Goal: Find specific page/section: Find specific page/section

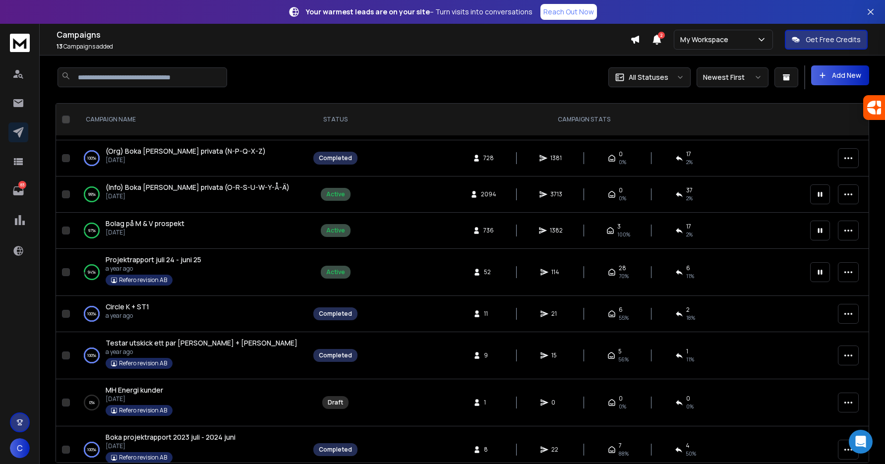
scroll to position [195, 0]
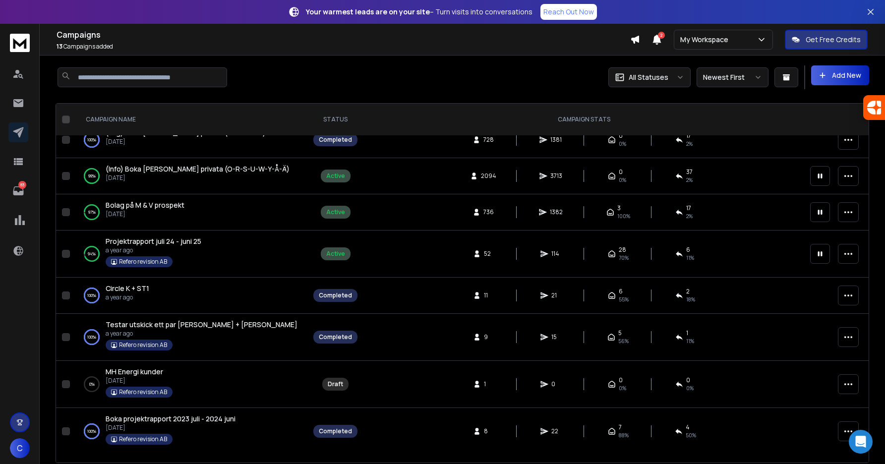
click at [181, 243] on span "Projektrapport juli 24 - juni 25" at bounding box center [154, 241] width 96 height 9
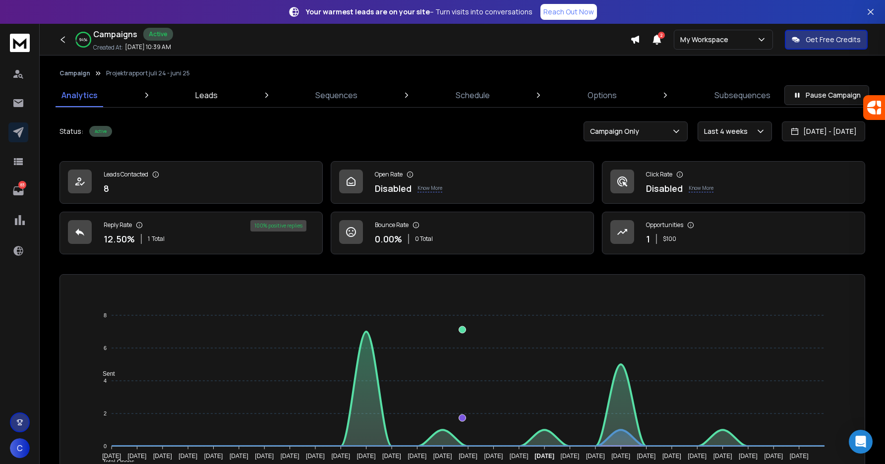
click at [212, 95] on p "Leads" at bounding box center [206, 95] width 22 height 12
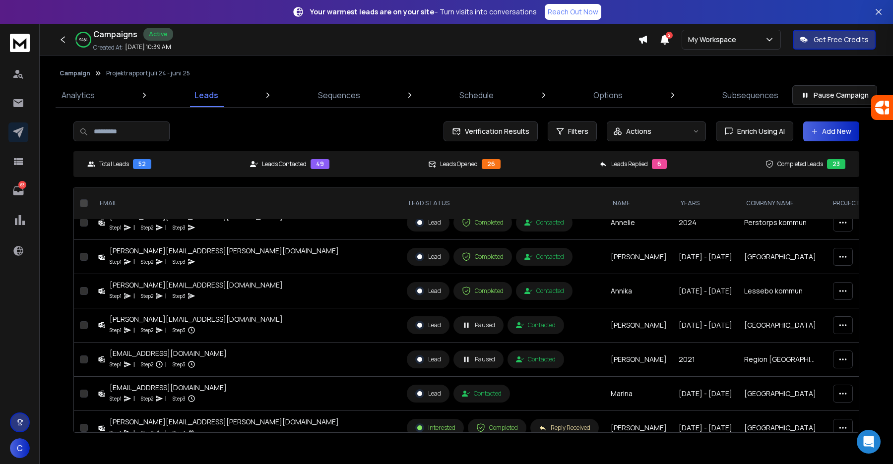
scroll to position [1377, 0]
